Goal: Task Accomplishment & Management: Manage account settings

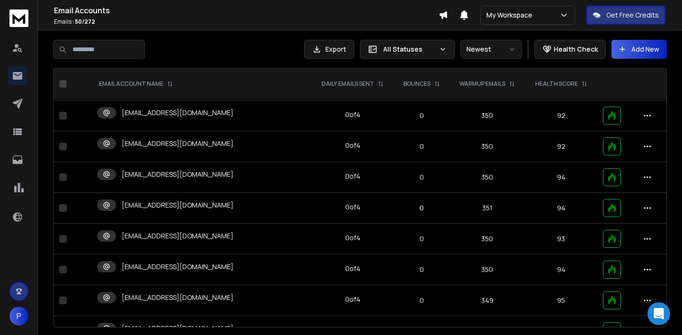
scroll to position [401, 0]
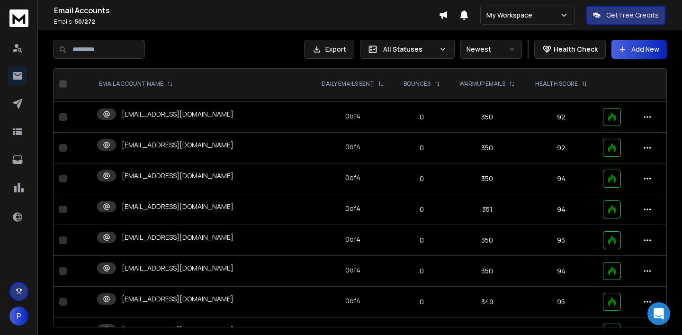
click at [450, 182] on td "350" at bounding box center [488, 178] width 76 height 31
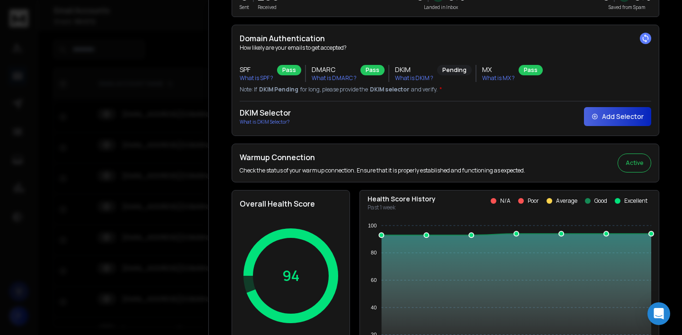
scroll to position [449, 0]
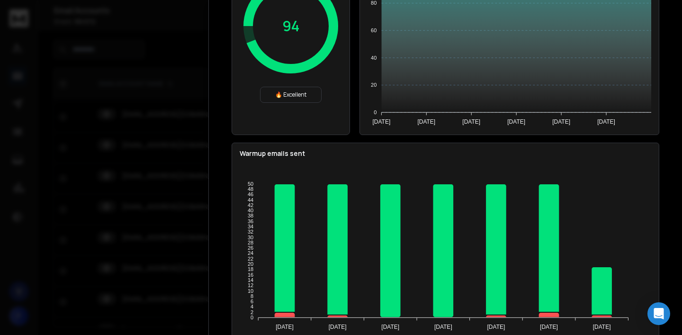
click at [94, 188] on div at bounding box center [341, 167] width 682 height 335
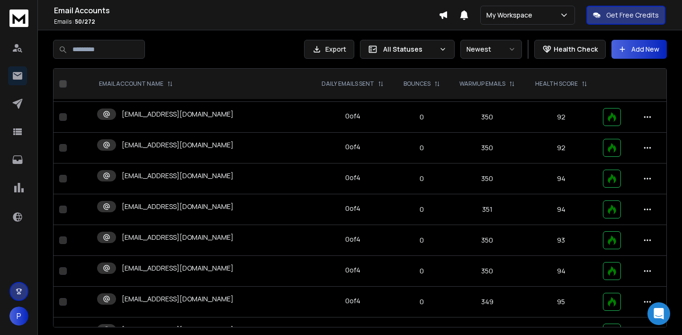
click at [353, 239] on td "0 of 4" at bounding box center [352, 237] width 83 height 25
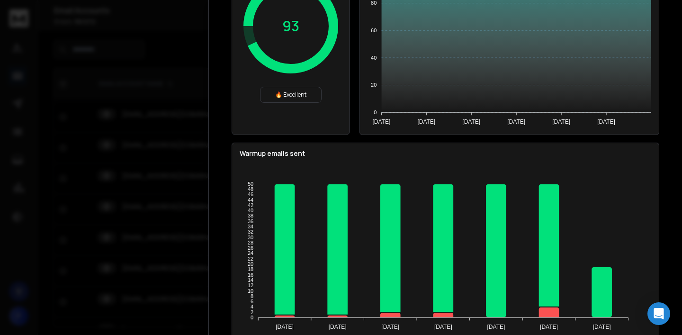
scroll to position [489, 0]
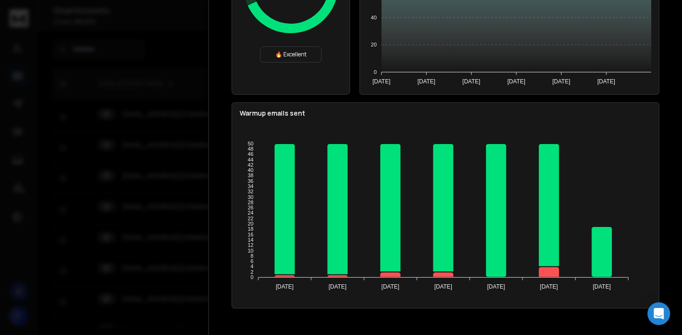
click at [77, 141] on div at bounding box center [341, 167] width 682 height 335
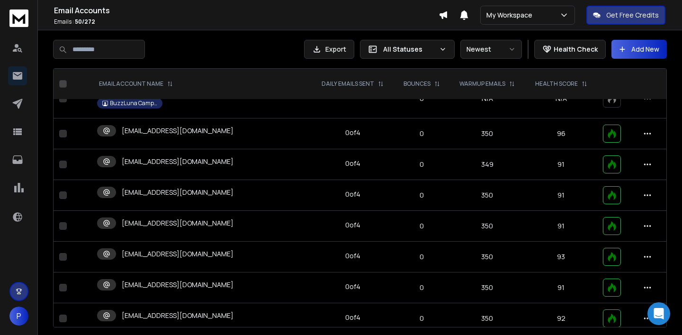
scroll to position [135, 0]
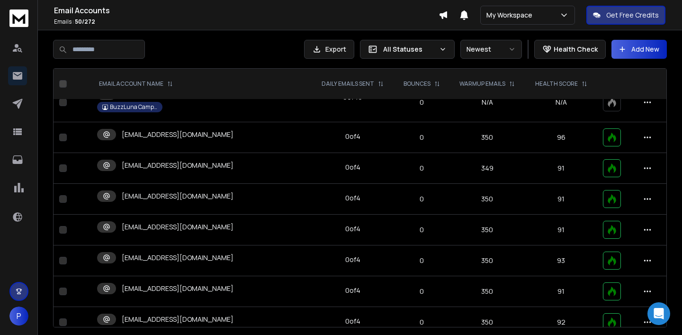
click at [311, 133] on td "0 of 4" at bounding box center [352, 134] width 83 height 25
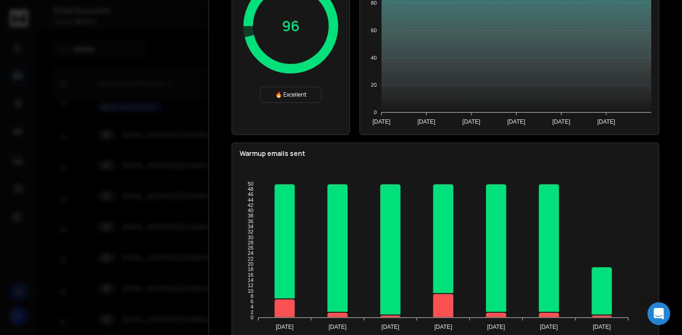
scroll to position [443, 0]
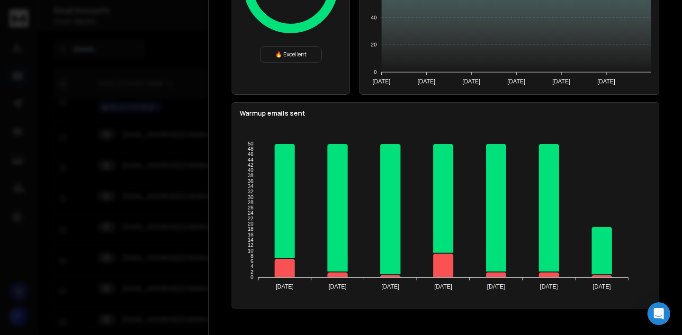
click at [184, 199] on div at bounding box center [341, 167] width 682 height 335
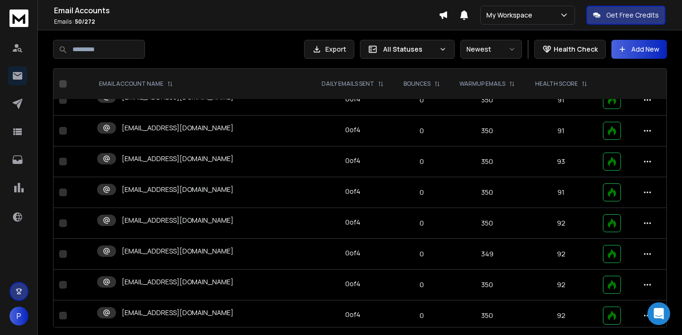
scroll to position [247, 0]
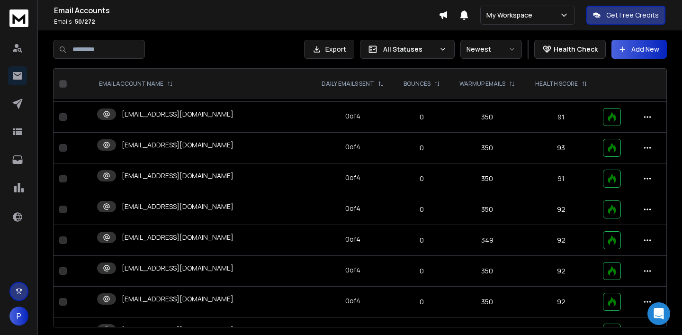
click at [345, 149] on div "0 of 4" at bounding box center [352, 146] width 15 height 9
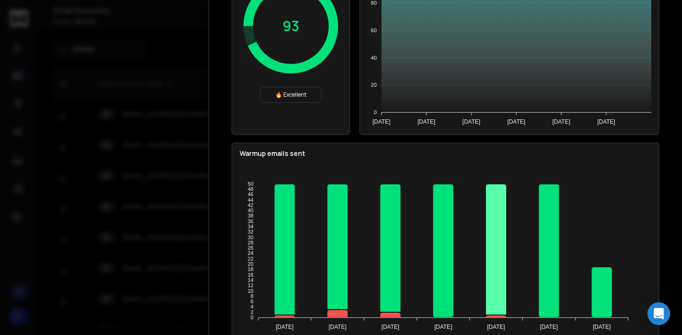
scroll to position [489, 0]
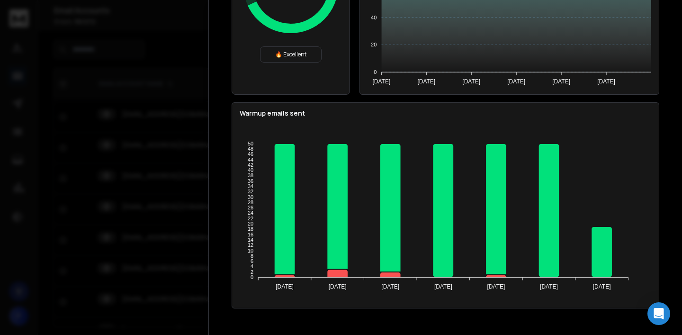
click at [218, 198] on div "Multi Select Table Sheet [EMAIL_ADDRESS][DOMAIN_NAME] Overview Campaign Stats W…" at bounding box center [445, 167] width 474 height 335
click at [173, 196] on div at bounding box center [341, 167] width 682 height 335
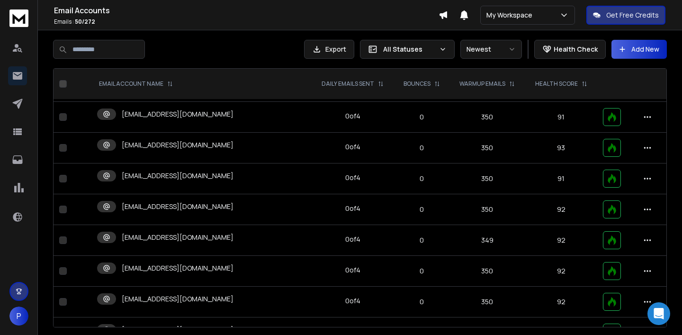
click at [213, 207] on div "[EMAIL_ADDRESS][DOMAIN_NAME]" at bounding box center [201, 206] width 208 height 11
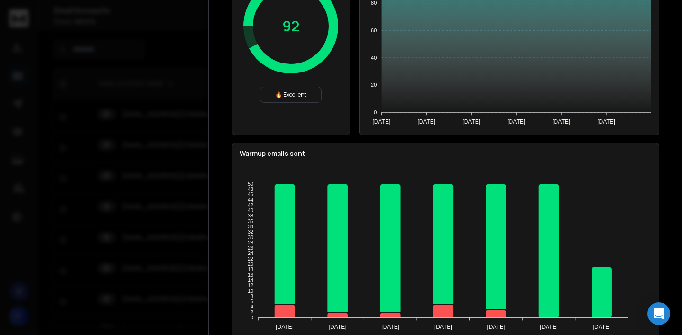
scroll to position [489, 0]
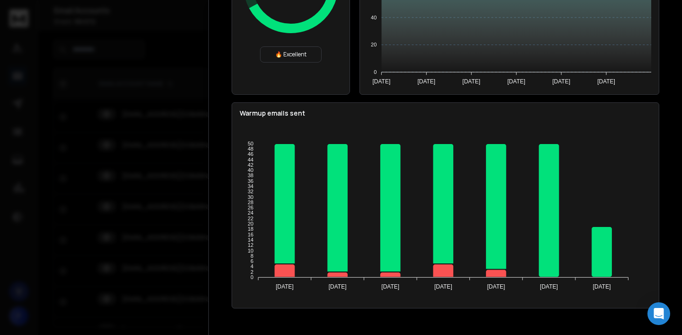
click at [165, 210] on div at bounding box center [341, 167] width 682 height 335
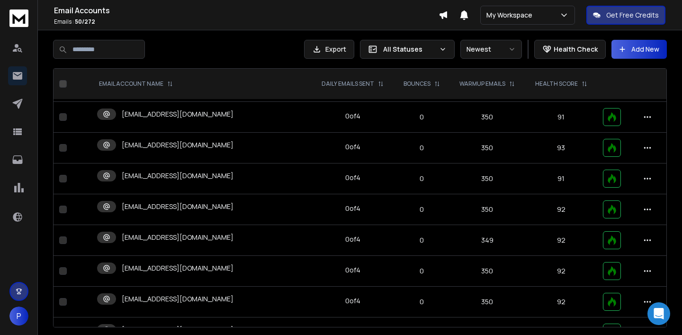
click at [345, 271] on div "0 of 4" at bounding box center [352, 269] width 15 height 9
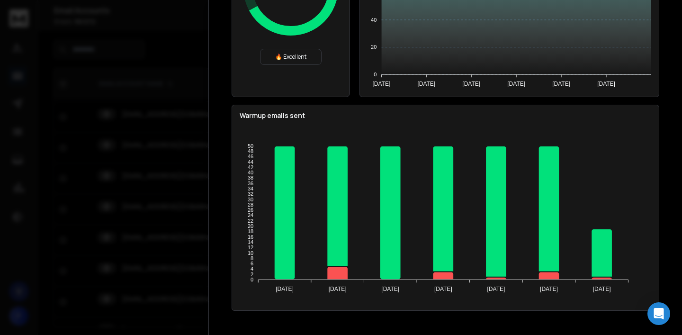
scroll to position [489, 0]
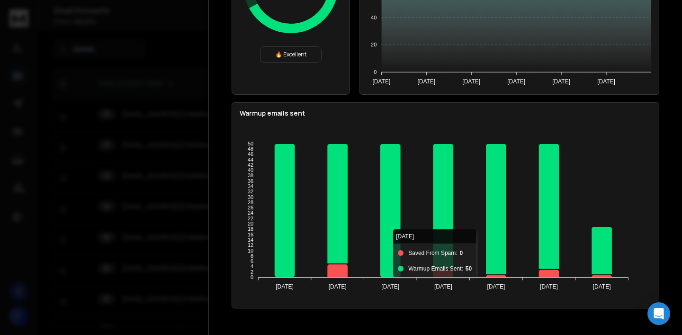
click at [174, 179] on div at bounding box center [341, 167] width 682 height 335
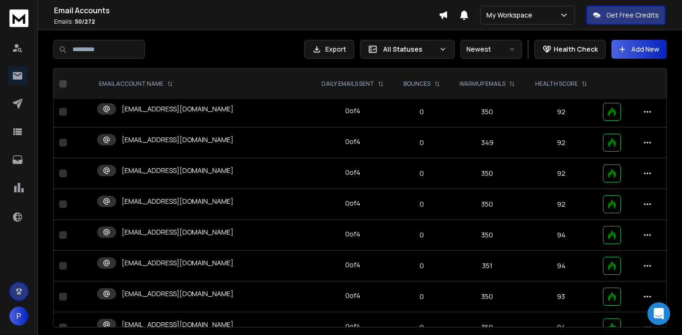
scroll to position [345, 0]
click at [345, 234] on div "0 of 4" at bounding box center [352, 233] width 15 height 9
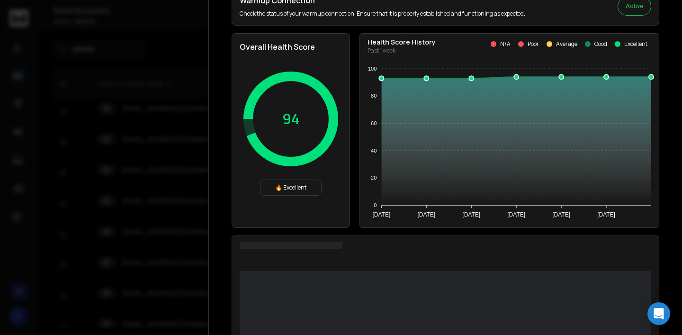
scroll to position [449, 0]
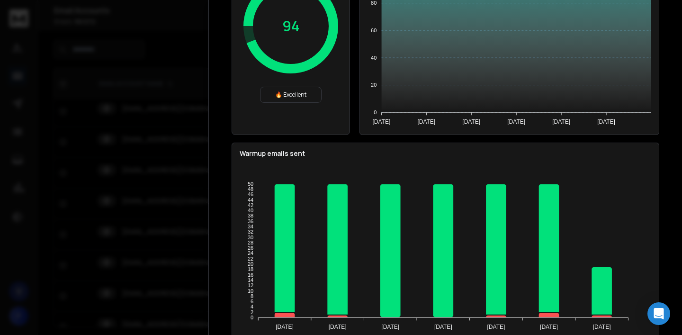
click at [146, 268] on div at bounding box center [341, 167] width 682 height 335
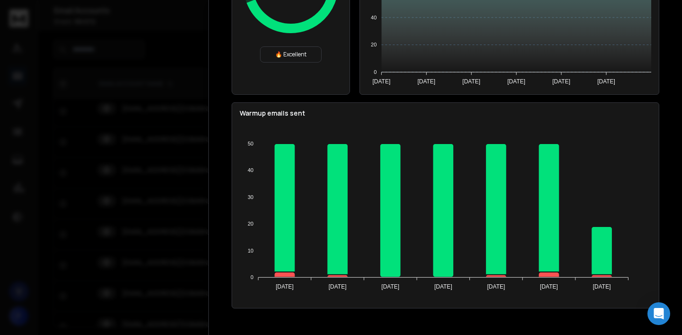
scroll to position [417, 0]
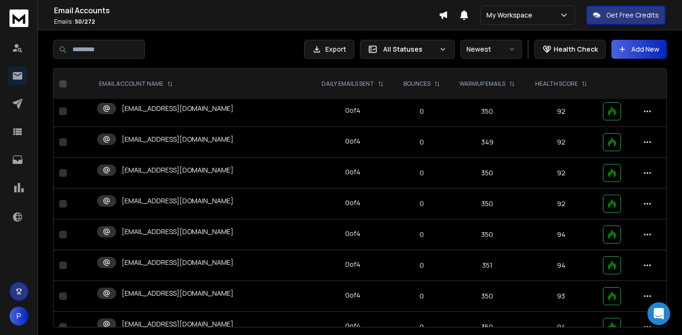
click at [173, 259] on div "[EMAIL_ADDRESS][DOMAIN_NAME]" at bounding box center [201, 262] width 208 height 11
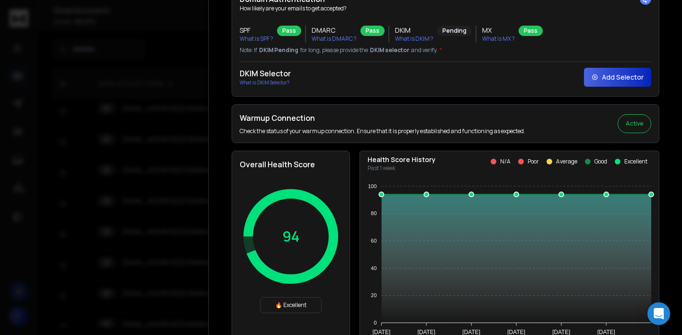
scroll to position [489, 0]
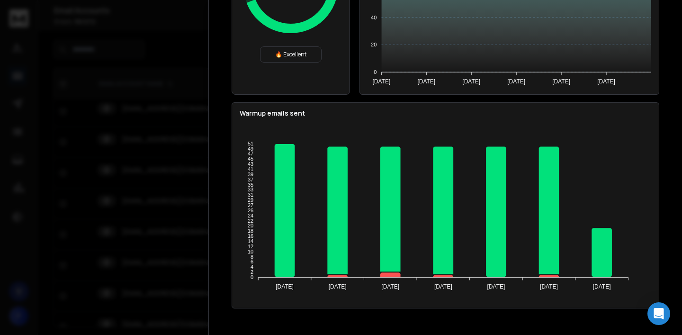
click at [185, 203] on div at bounding box center [341, 167] width 682 height 335
